Goal: Information Seeking & Learning: Stay updated

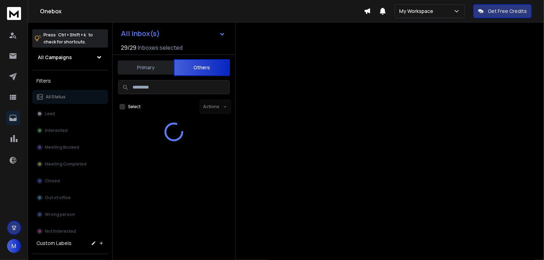
click at [194, 65] on button "Others" at bounding box center [202, 67] width 56 height 17
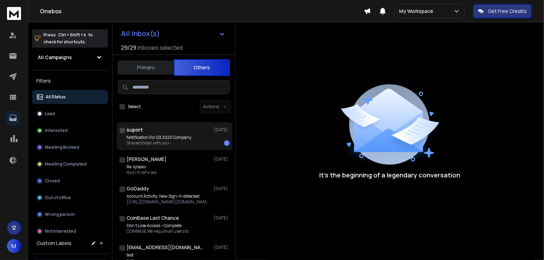
click at [159, 138] on p "Notification For Q3 2025 Company" at bounding box center [159, 138] width 65 height 6
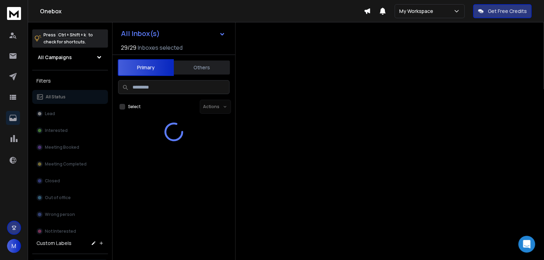
click at [135, 68] on button "Primary" at bounding box center [146, 67] width 56 height 17
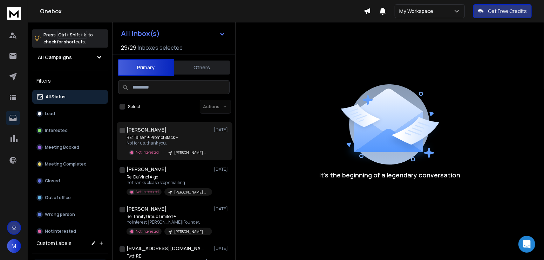
click at [143, 136] on p "RE: Talsen + PromptStack +" at bounding box center [169, 138] width 84 height 6
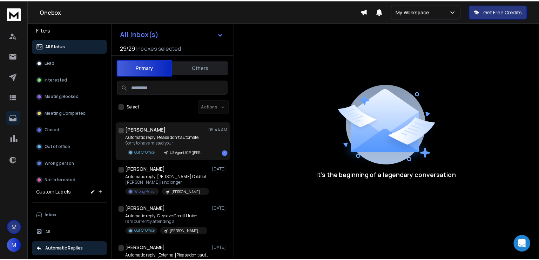
scroll to position [52, 0]
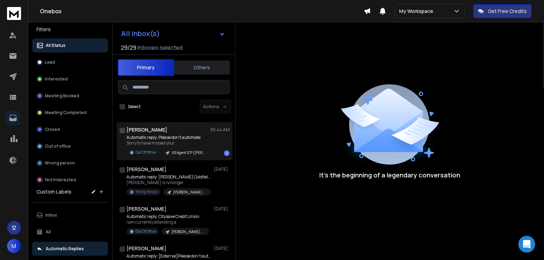
click at [129, 136] on p "Automatic reply: Please don't automate" at bounding box center [168, 138] width 83 height 6
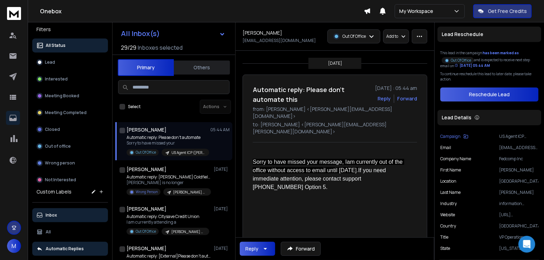
click at [80, 212] on button "Inbox" at bounding box center [70, 216] width 76 height 14
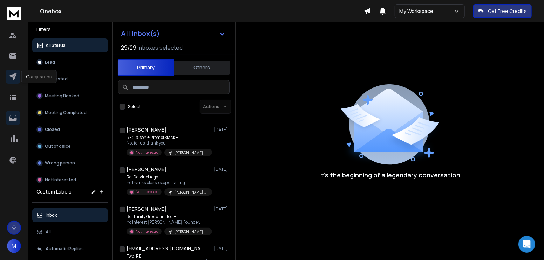
click at [19, 76] on link at bounding box center [13, 77] width 14 height 14
